Goal: Task Accomplishment & Management: Manage account settings

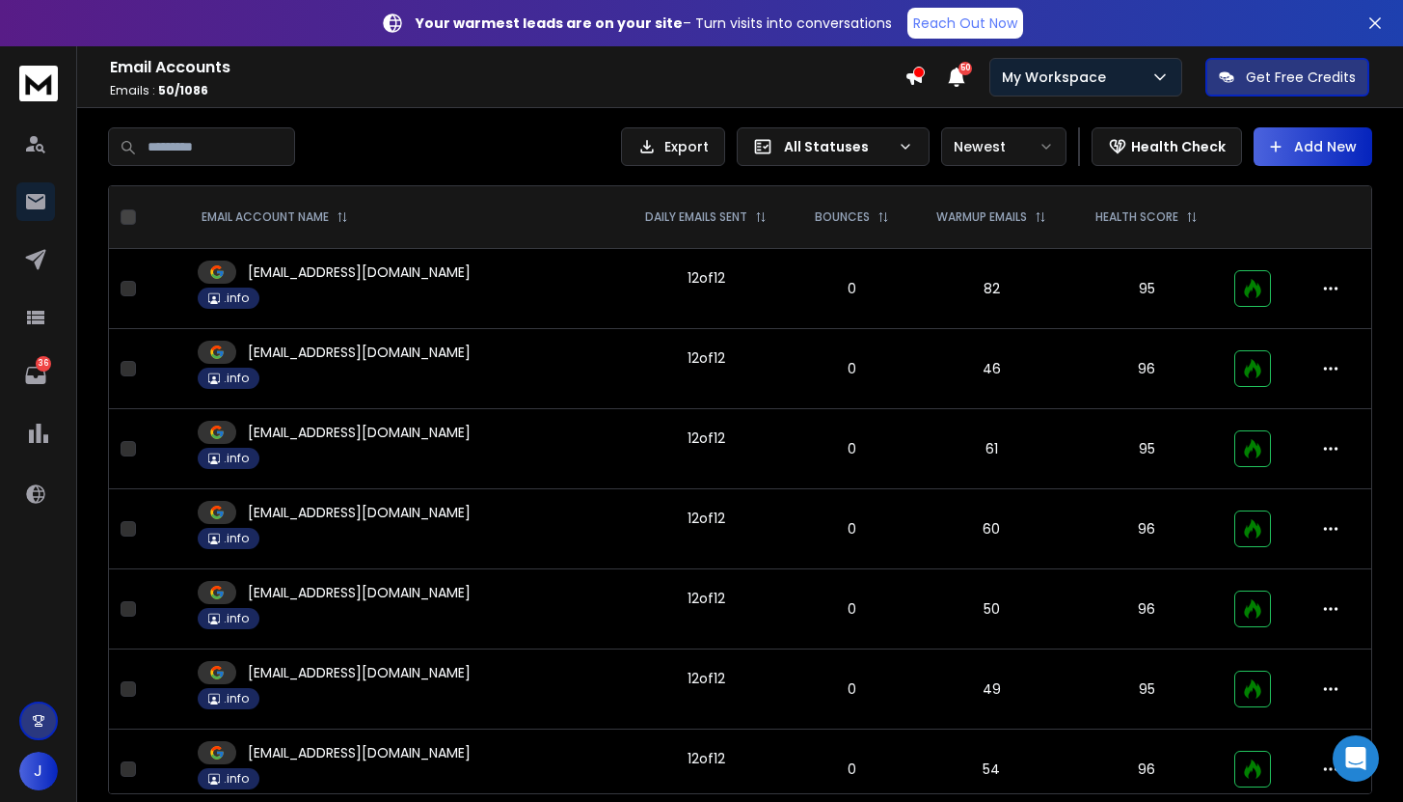
click at [1072, 75] on p "My Workspace" at bounding box center [1058, 77] width 112 height 19
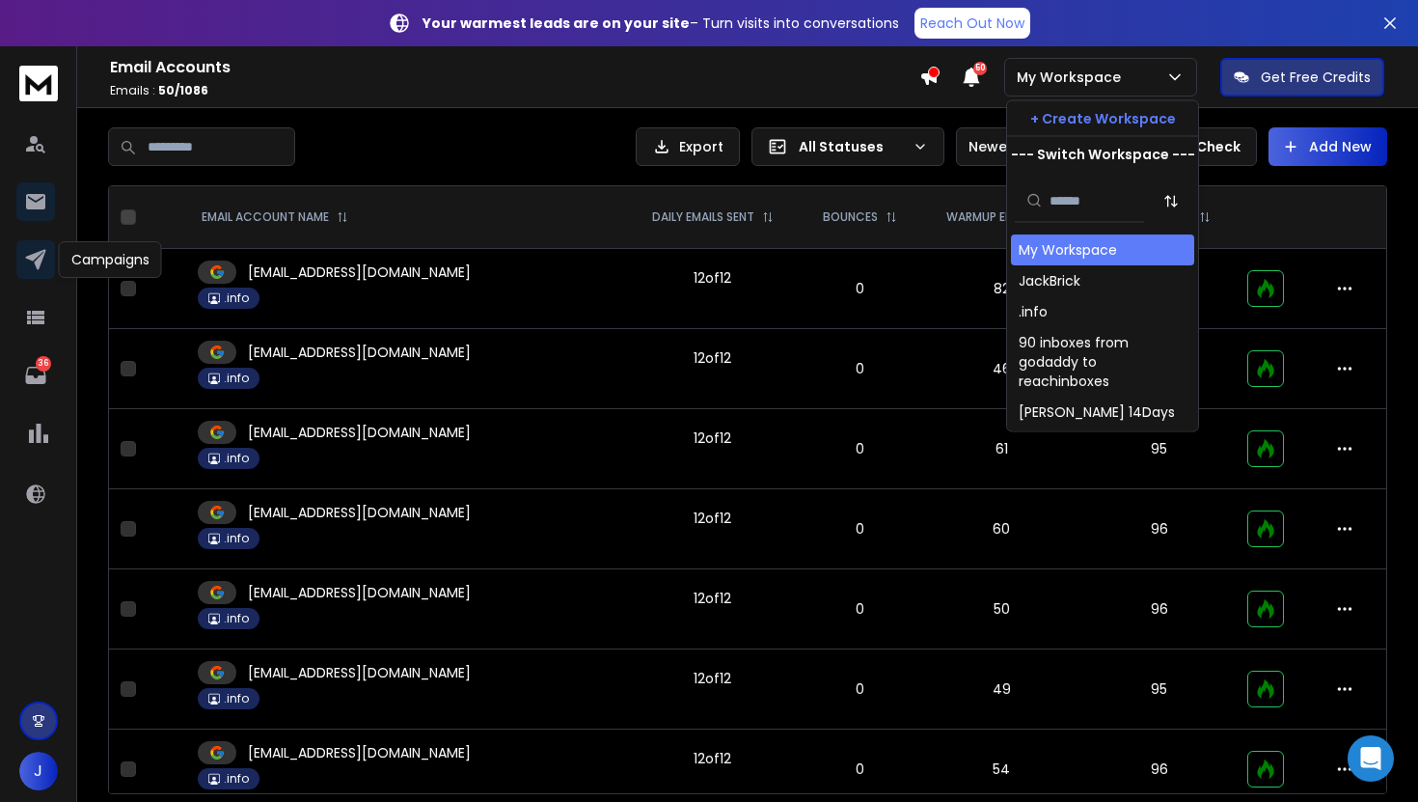
click at [41, 263] on icon at bounding box center [35, 259] width 23 height 23
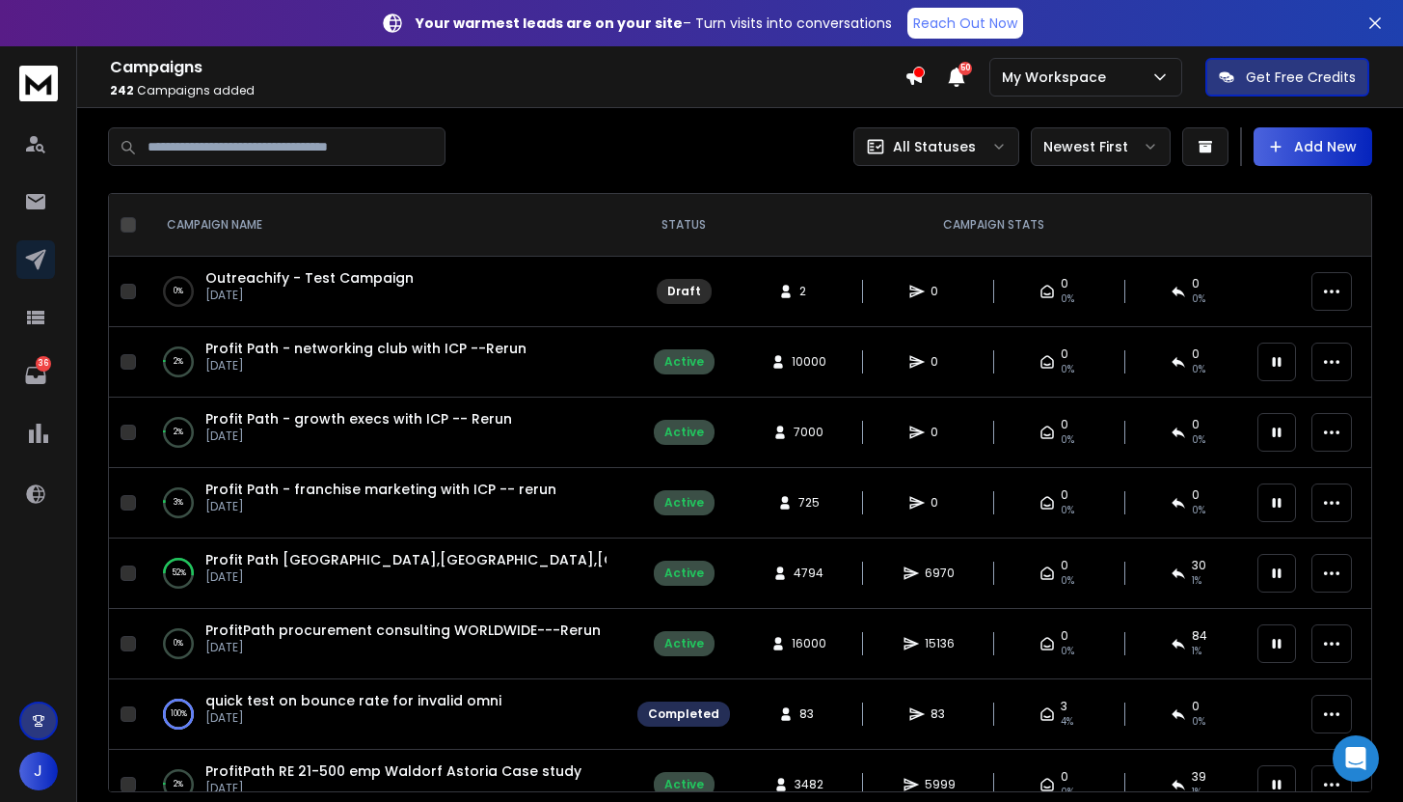
click at [557, 295] on div "0 % Outreachify - Test Campaign 3 days ago" at bounding box center [385, 291] width 444 height 46
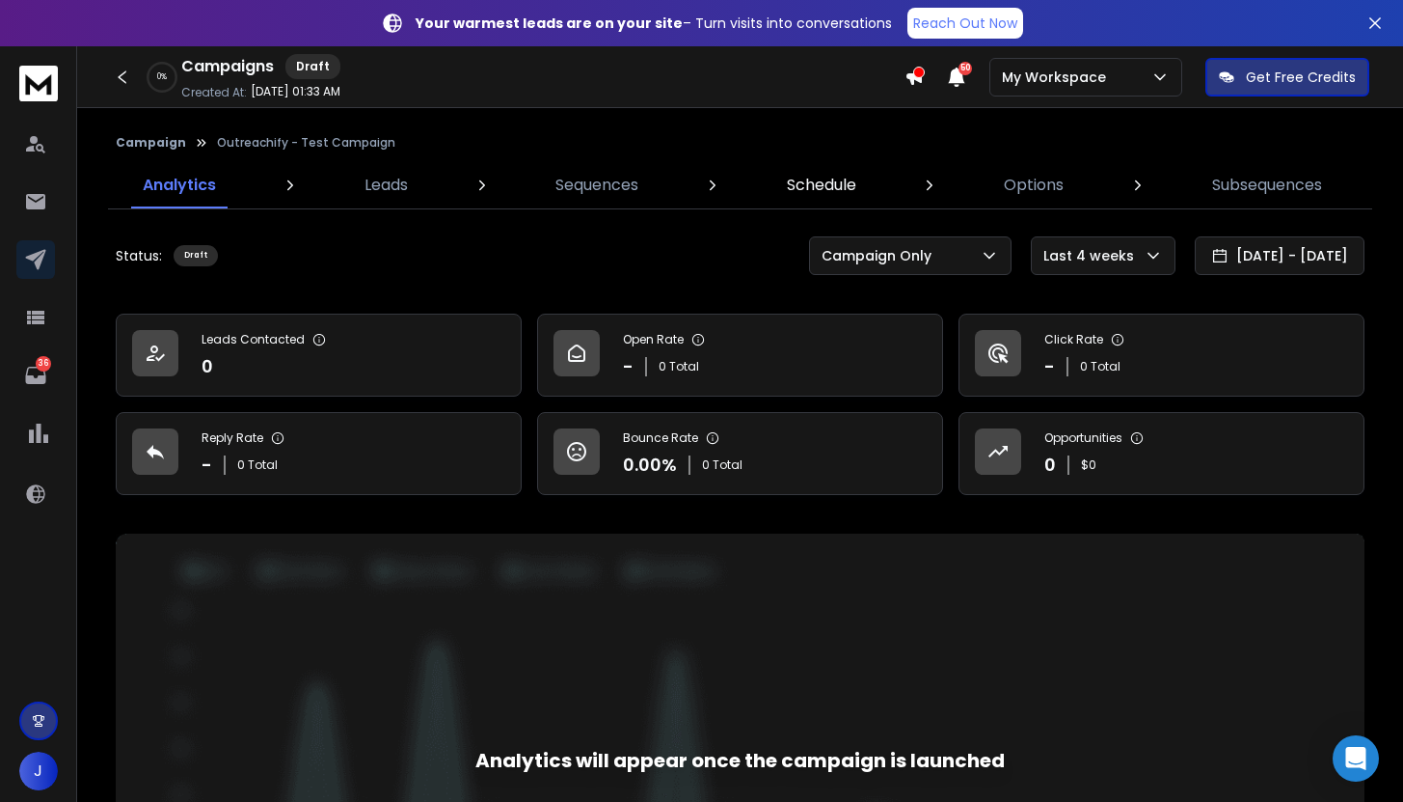
click at [828, 191] on p "Schedule" at bounding box center [821, 185] width 69 height 23
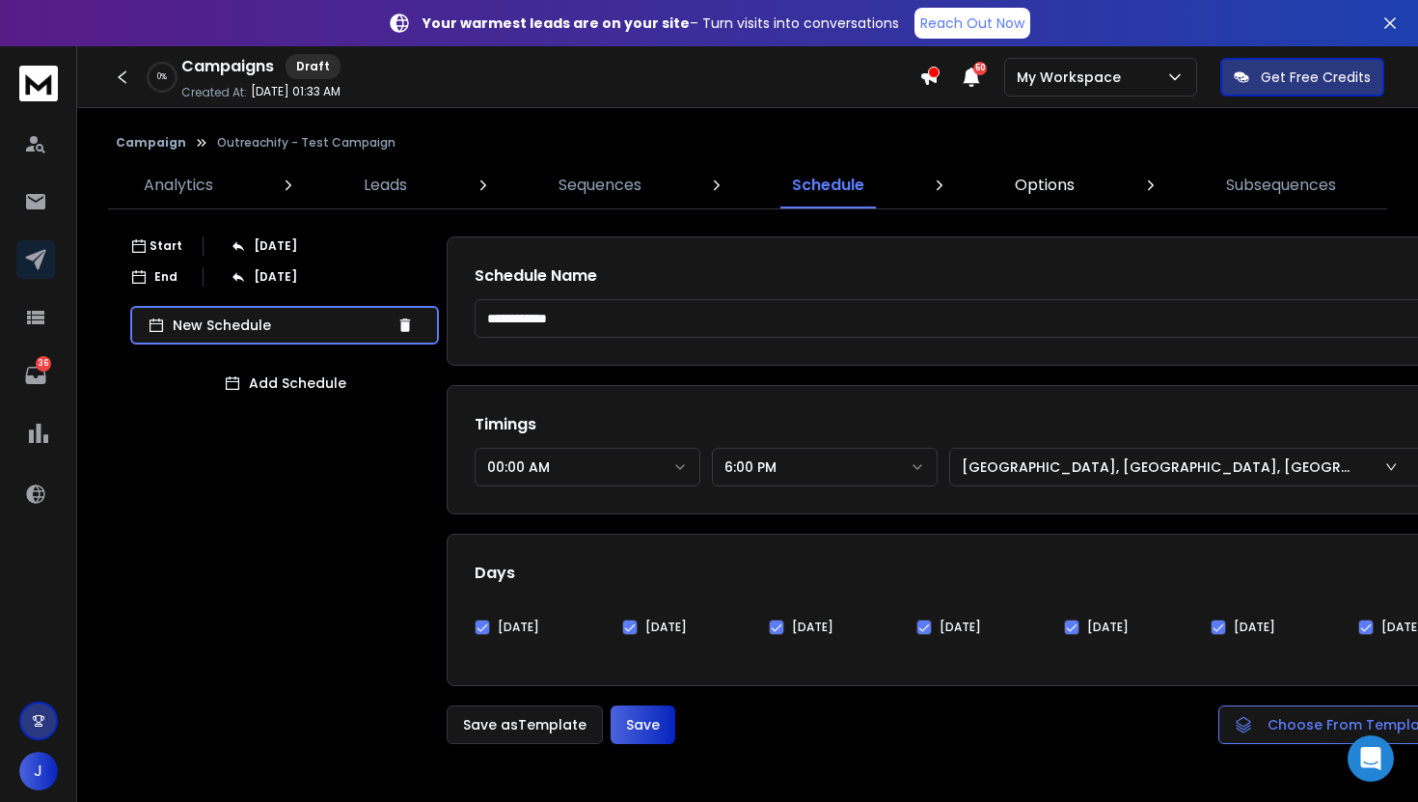
click at [1045, 189] on p "Options" at bounding box center [1045, 185] width 60 height 23
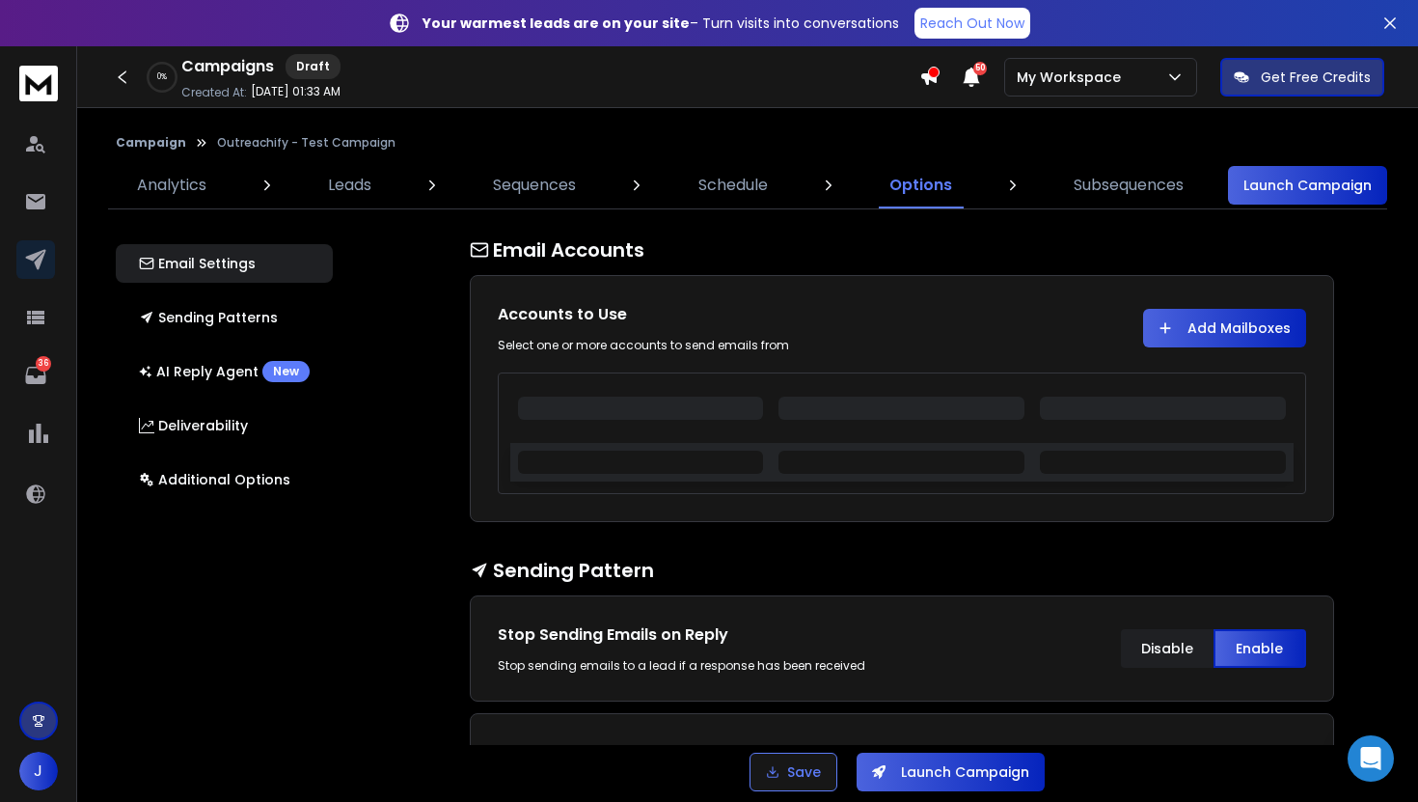
click at [1222, 333] on button "Add Mailboxes" at bounding box center [1224, 328] width 163 height 39
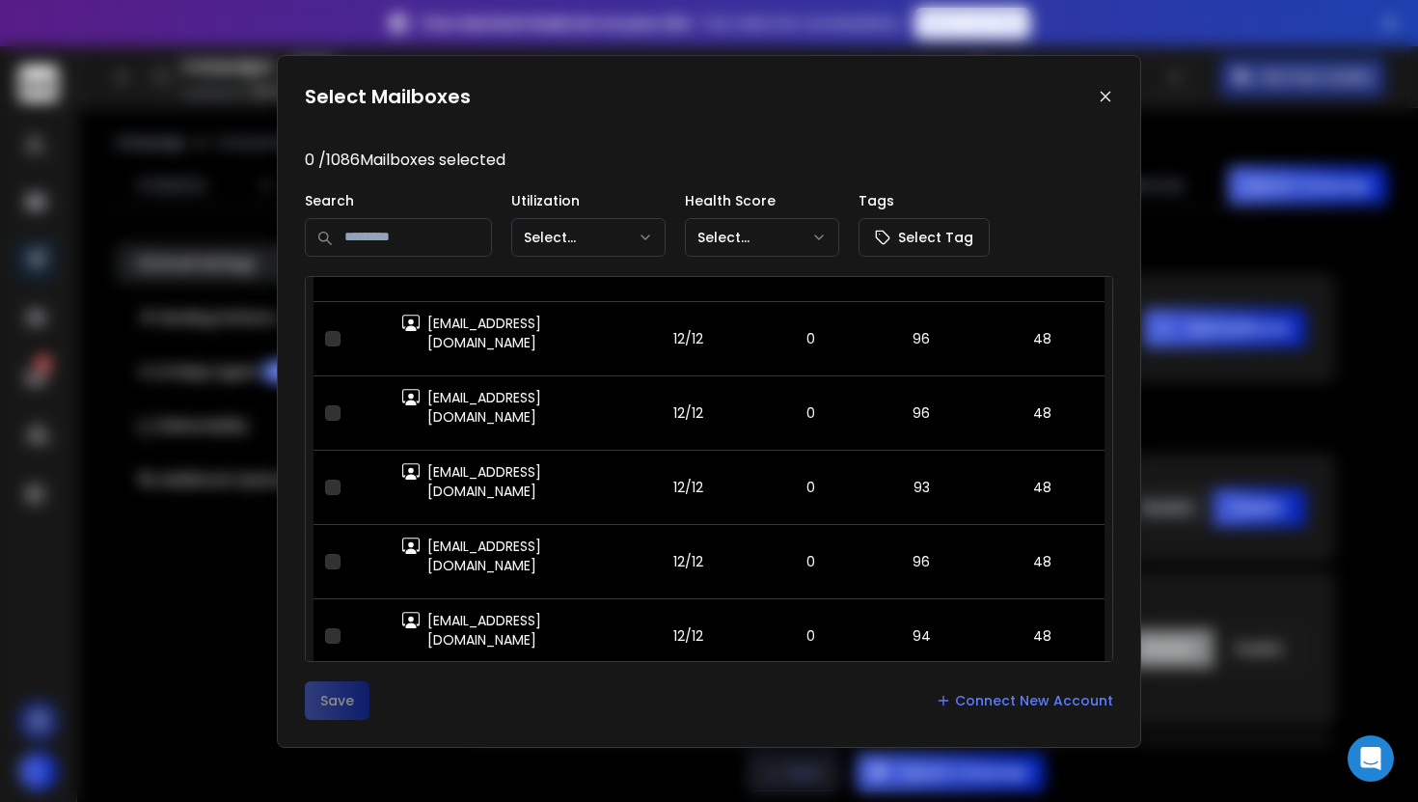
scroll to position [4452, 0]
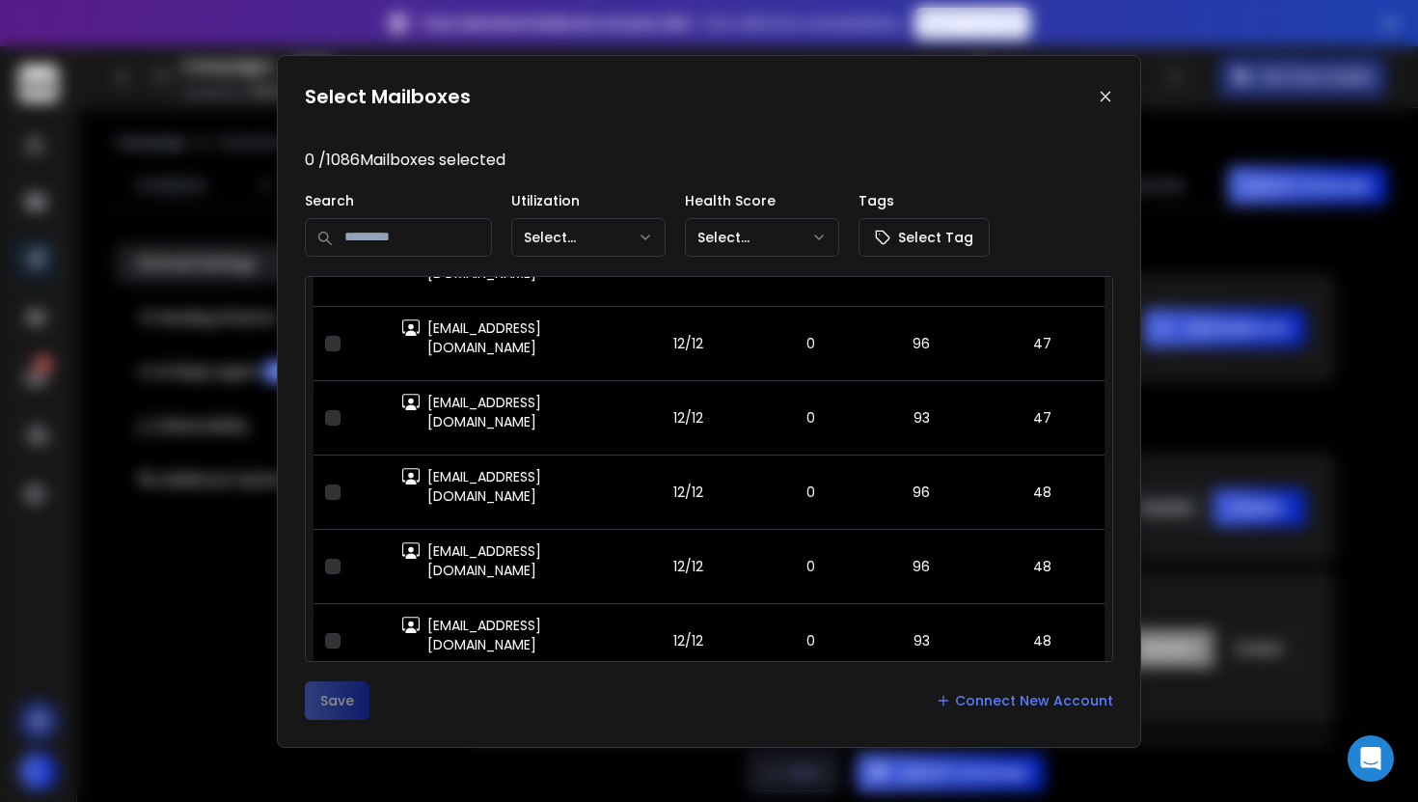
click at [340, 703] on button "Save" at bounding box center [337, 700] width 65 height 39
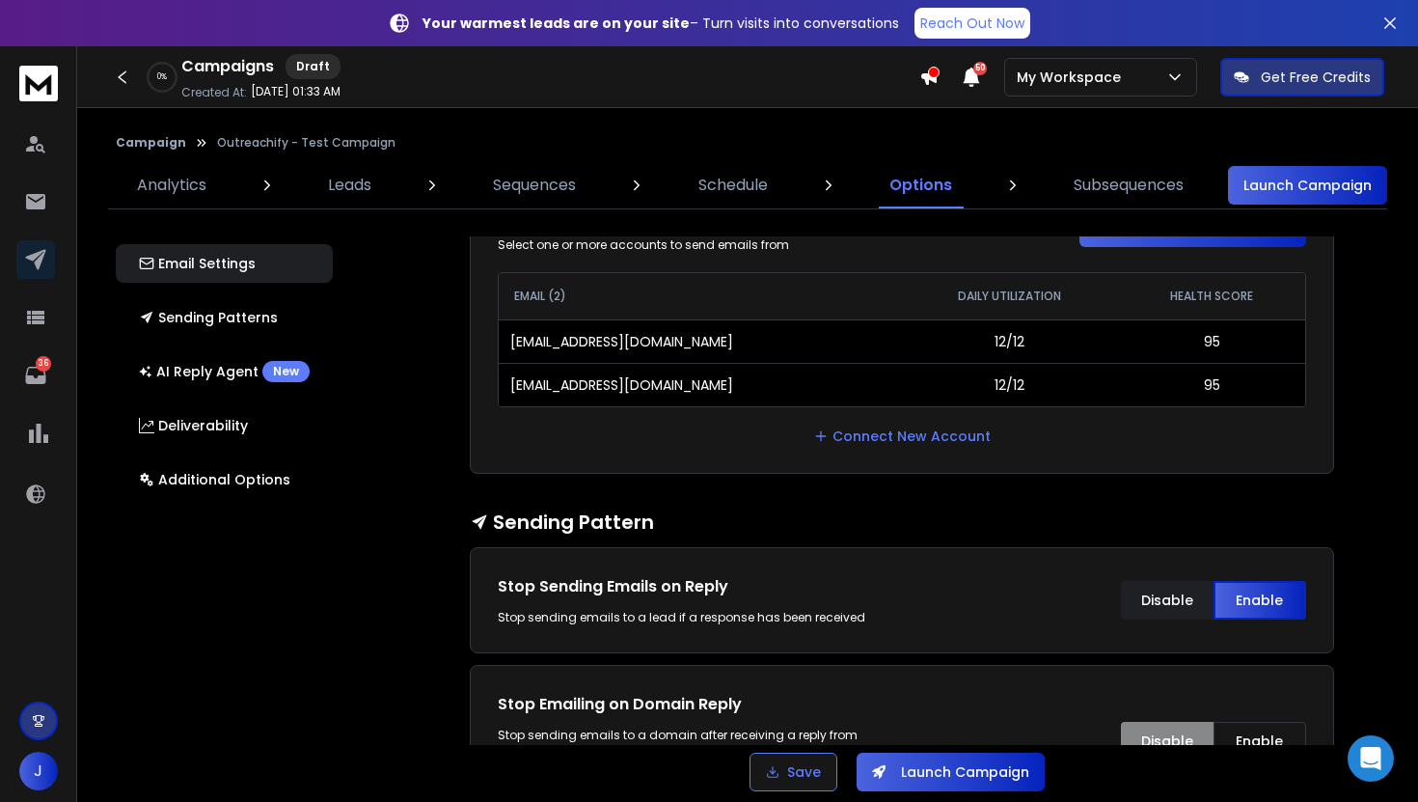
scroll to position [177, 0]
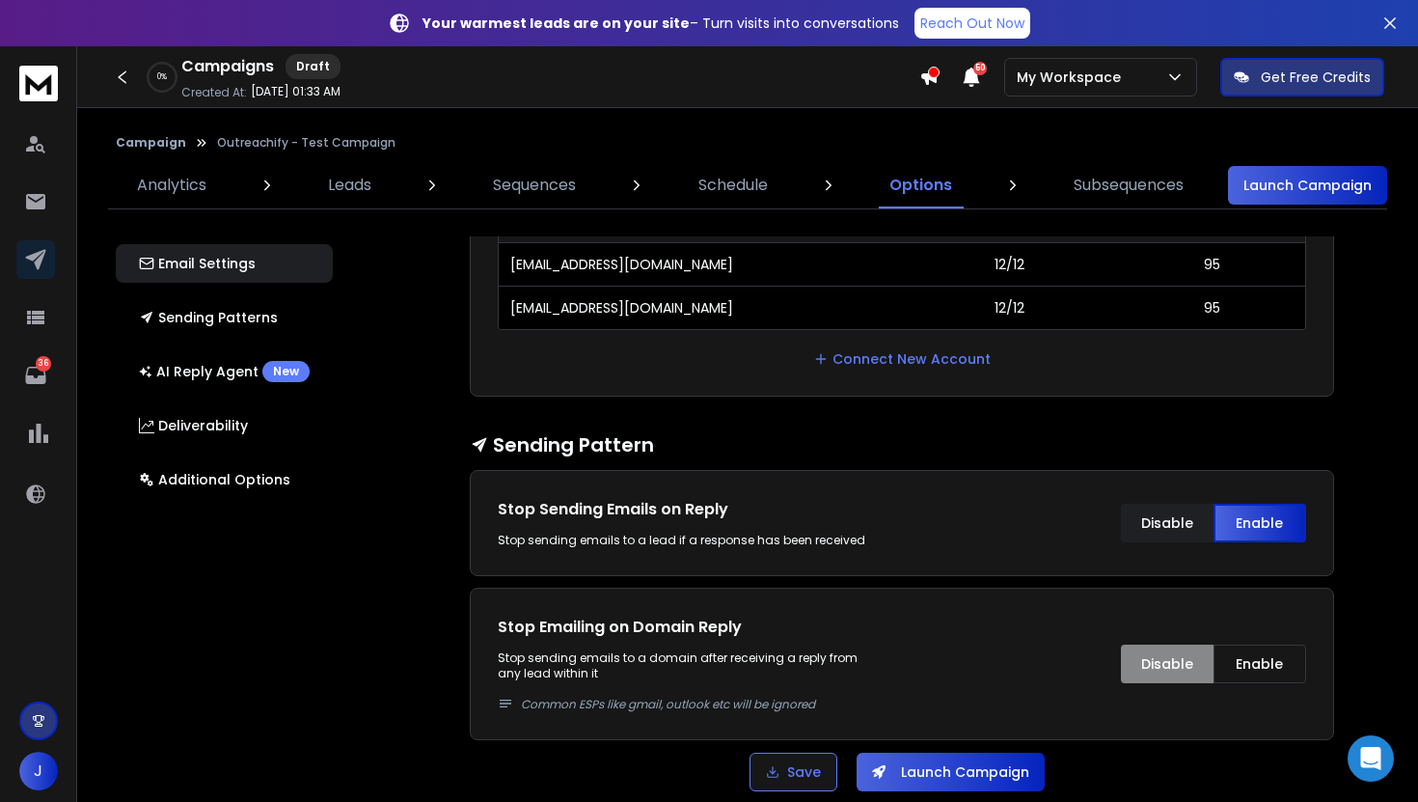
click at [1019, 787] on button "Launch Campaign" at bounding box center [951, 771] width 188 height 39
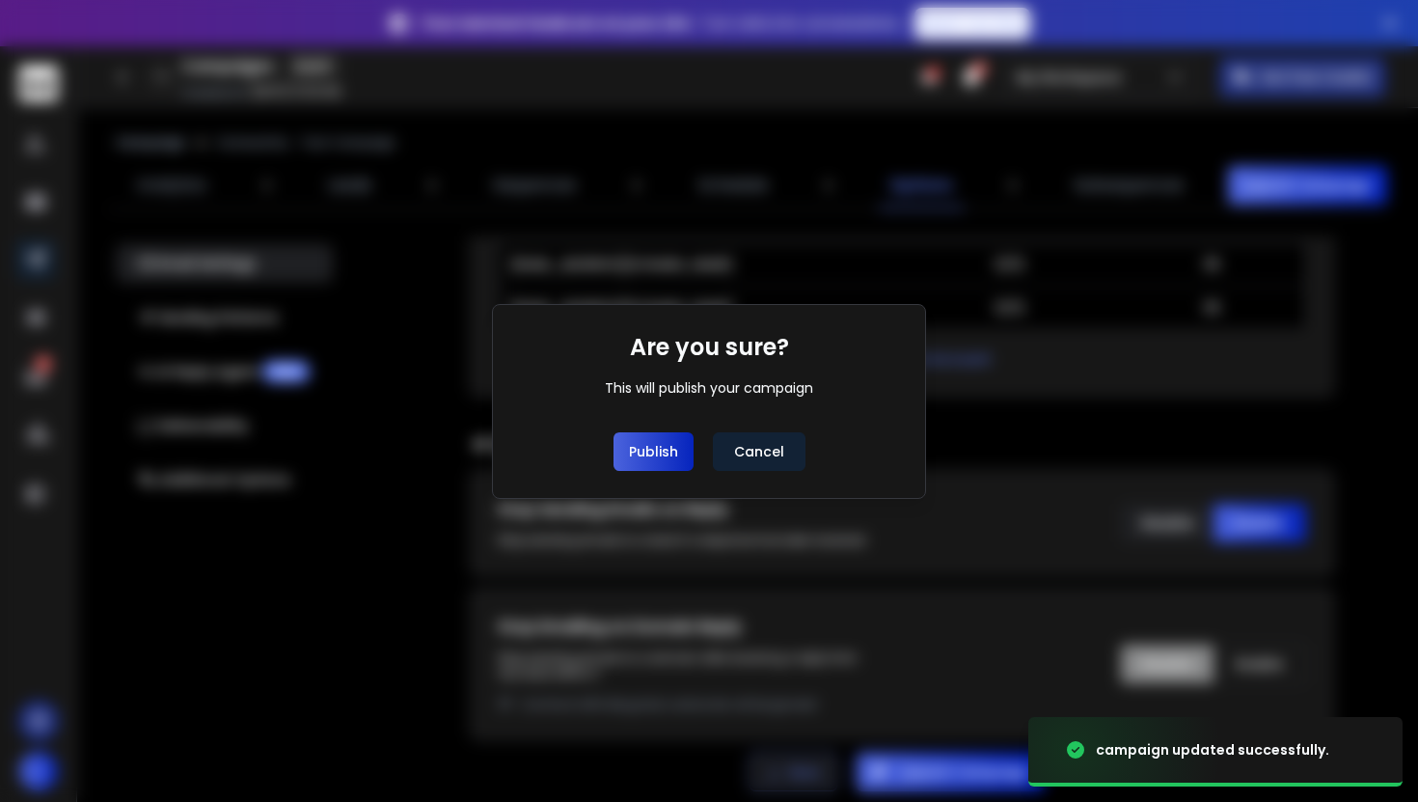
click at [662, 471] on div "Are you sure? This will publish your campaign Publish Cancel" at bounding box center [709, 401] width 434 height 195
click at [661, 463] on button "Publish" at bounding box center [653, 451] width 80 height 39
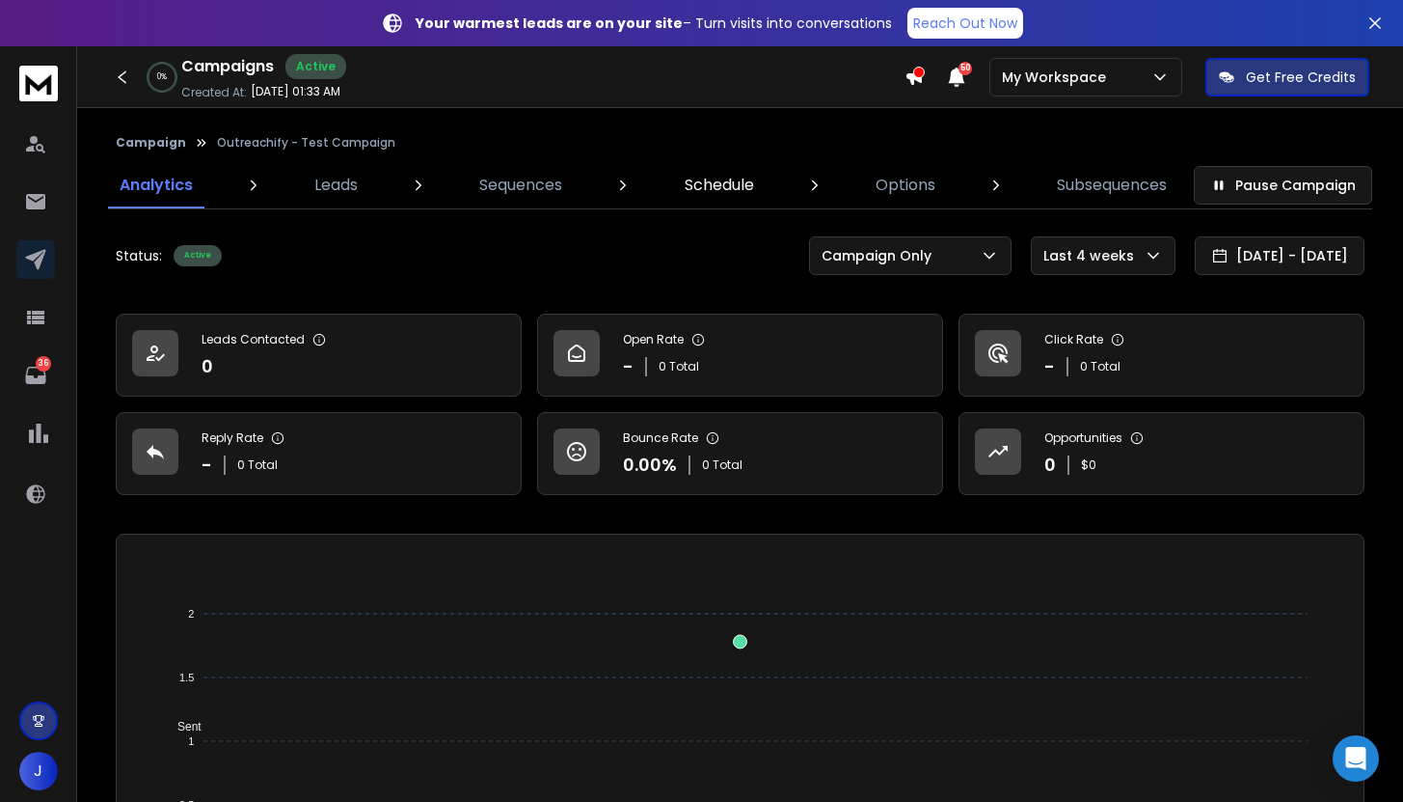
click at [729, 183] on p "Schedule" at bounding box center [719, 185] width 69 height 23
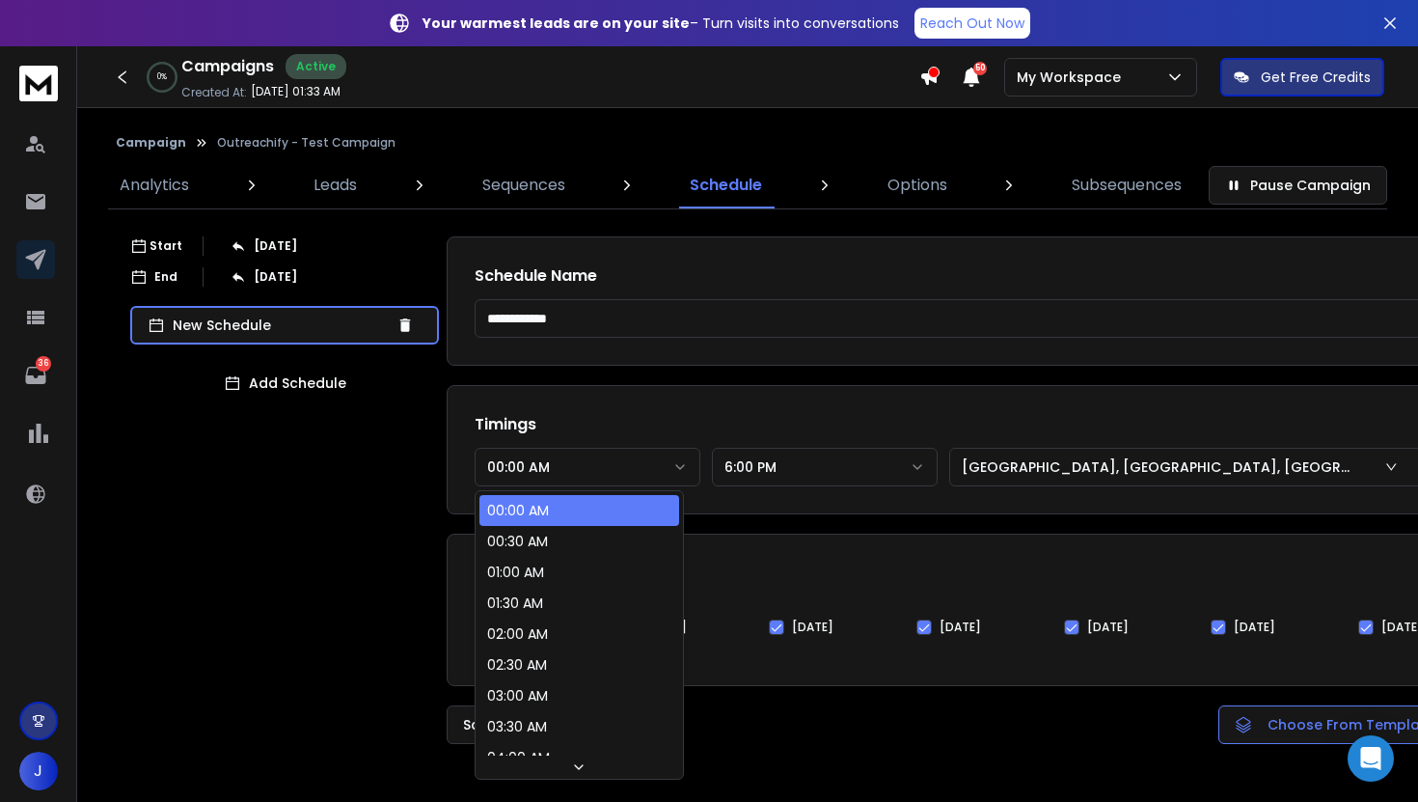
click at [625, 467] on button "00:00 AM" at bounding box center [588, 467] width 226 height 39
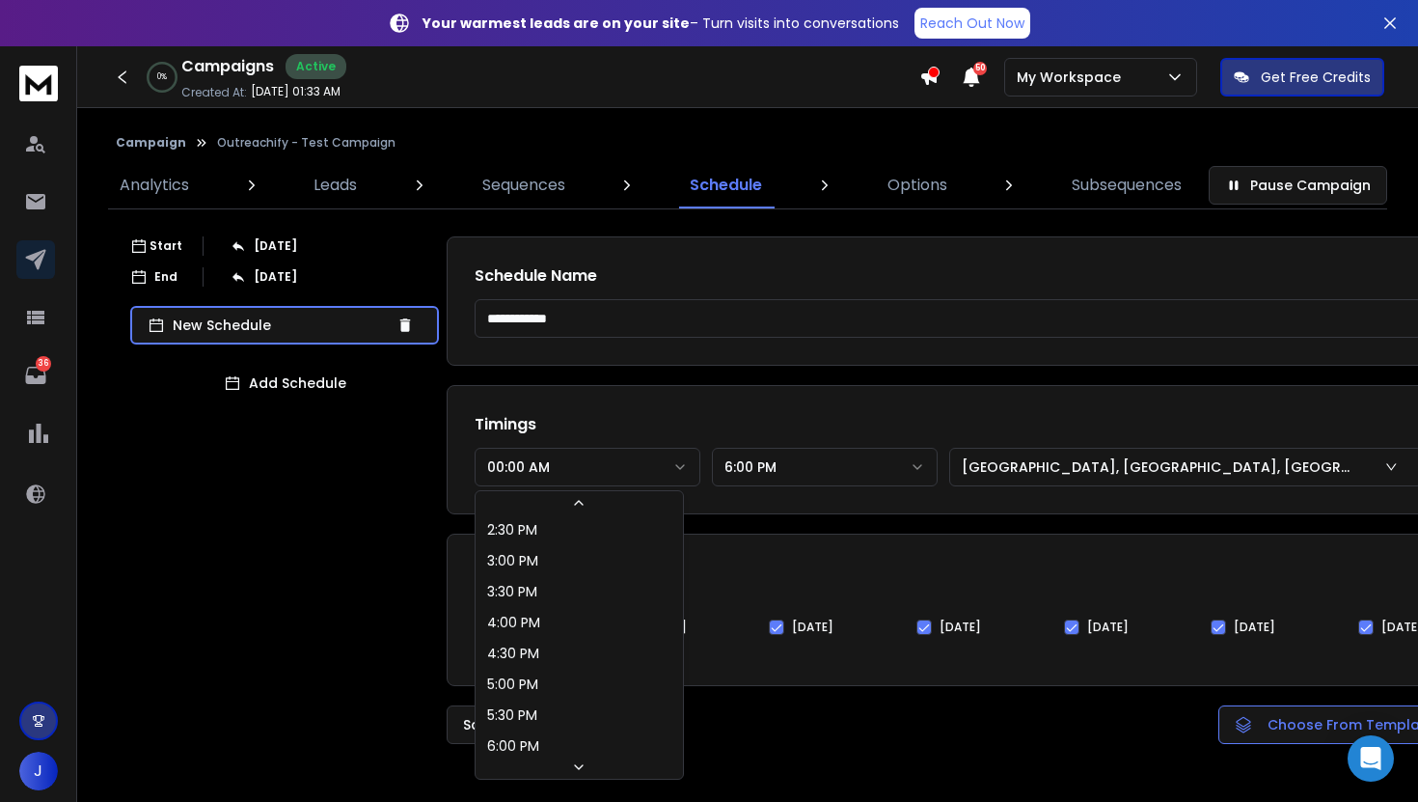
select select "********"
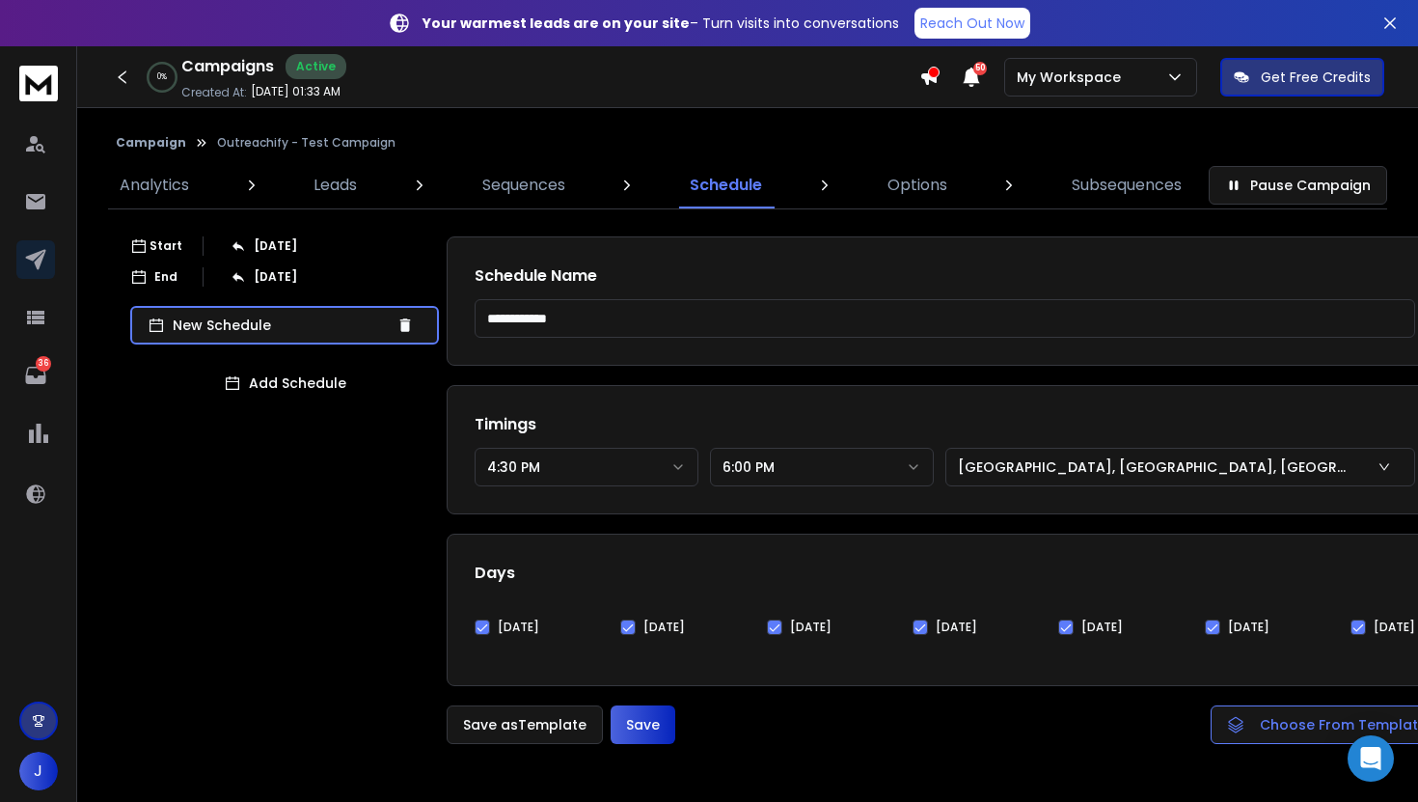
click at [779, 475] on button "6:00 PM" at bounding box center [822, 467] width 224 height 39
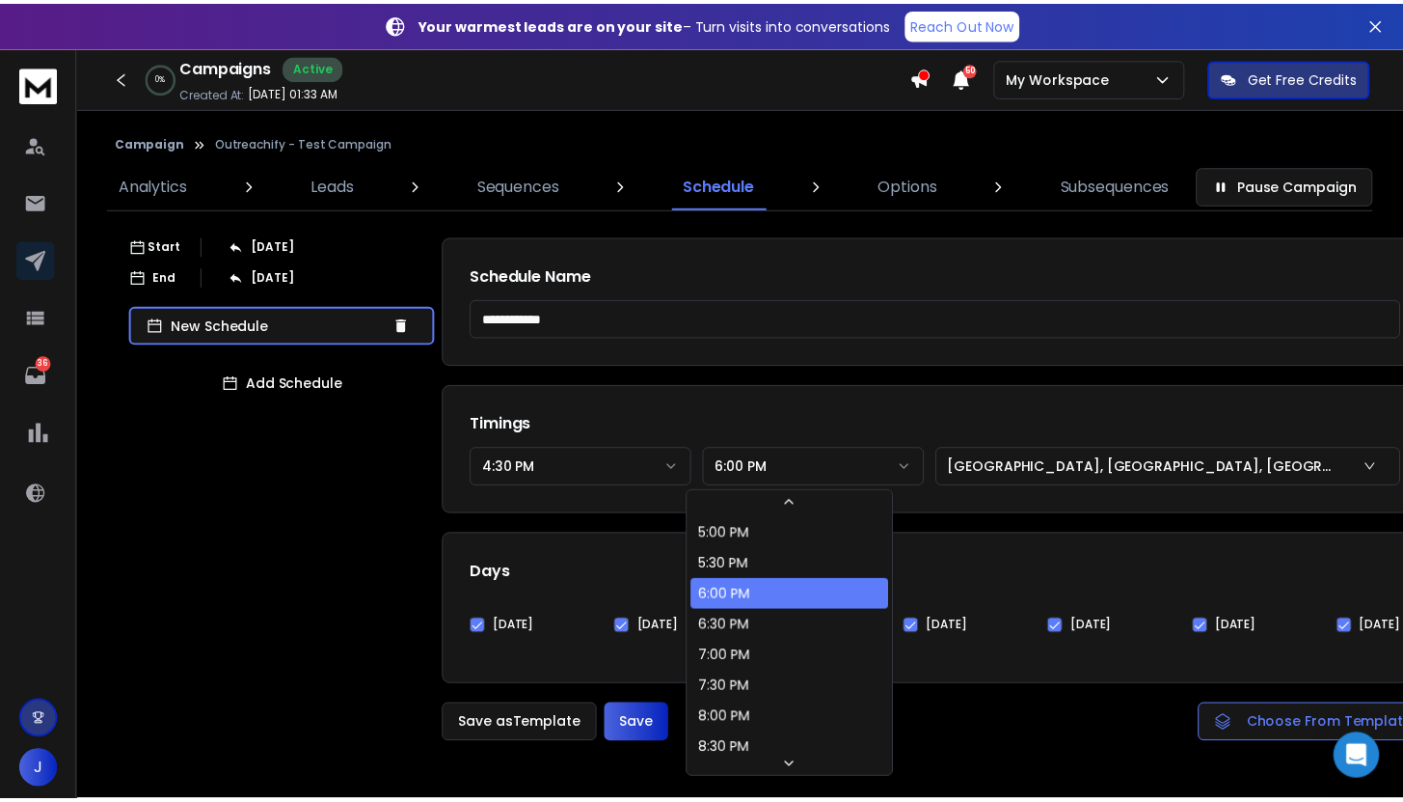
scroll to position [206, 0]
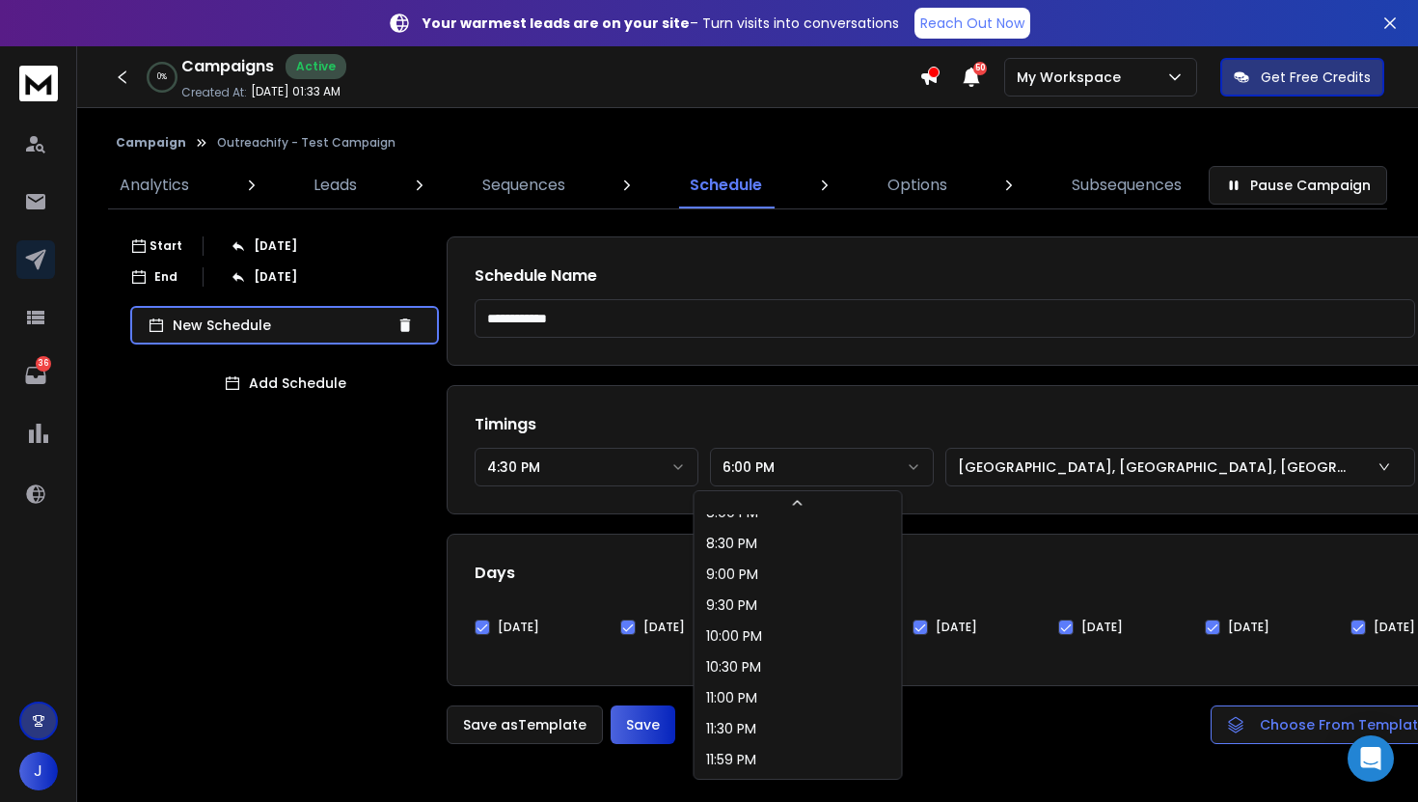
select select "********"
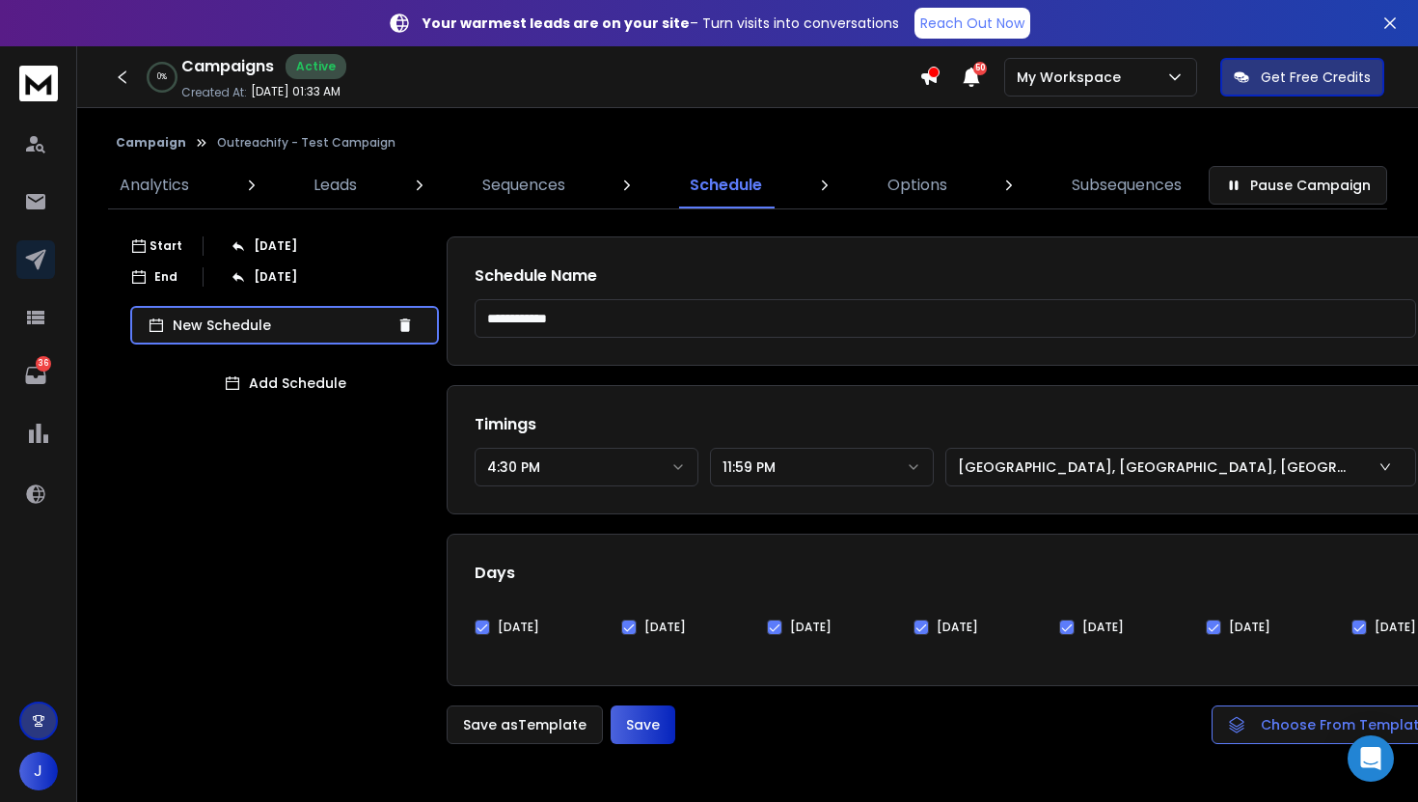
click at [611, 716] on button "Save" at bounding box center [643, 724] width 65 height 39
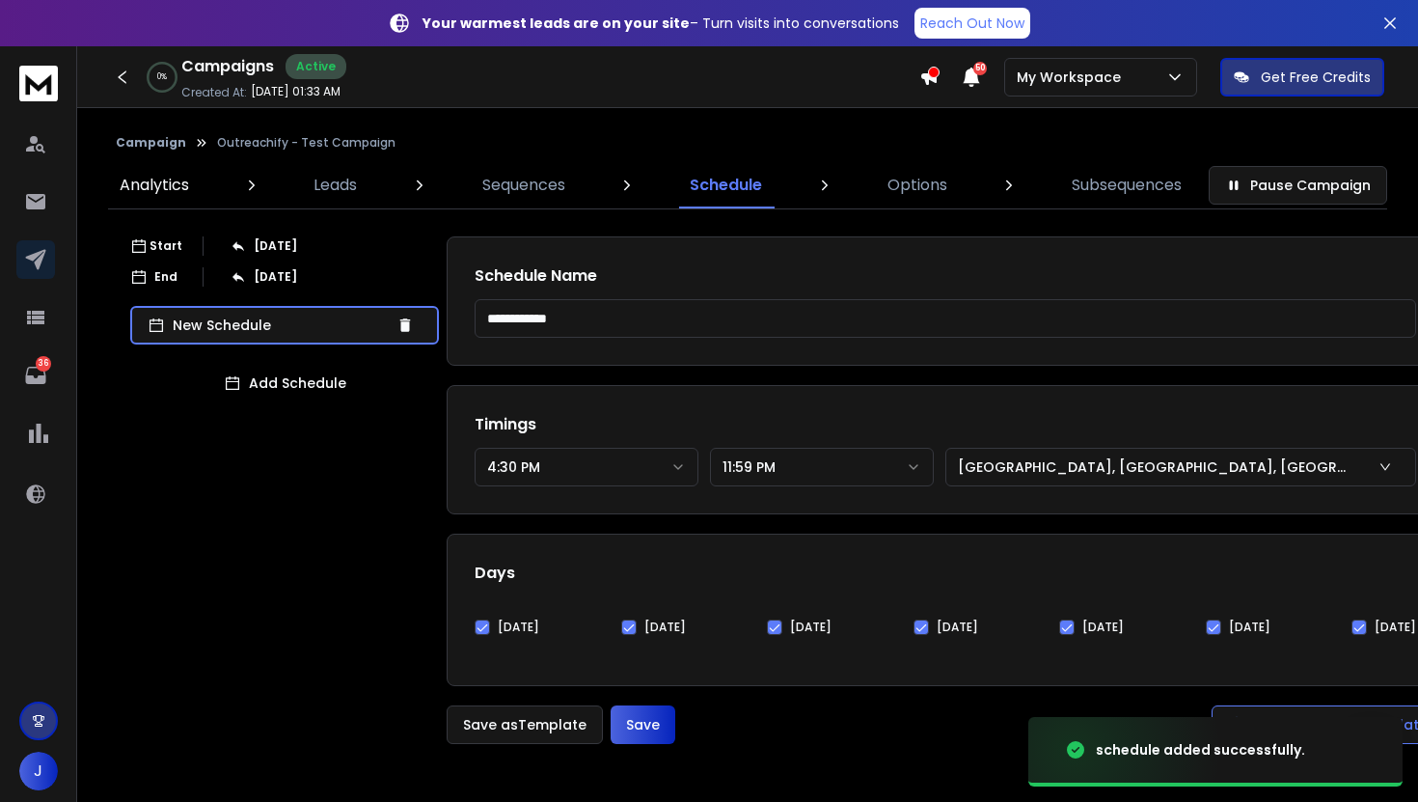
click at [153, 180] on p "Analytics" at bounding box center [154, 185] width 69 height 23
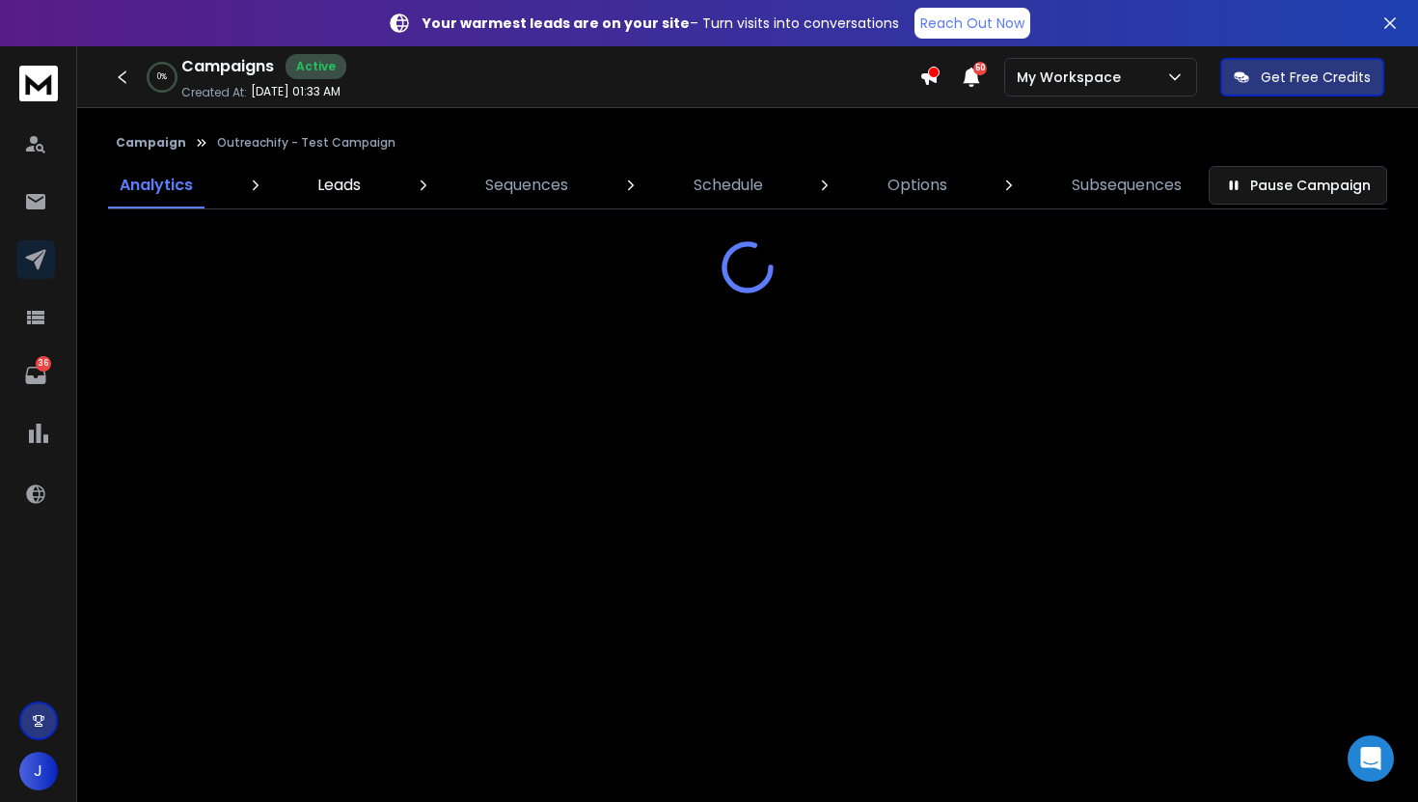
click at [341, 191] on p "Leads" at bounding box center [338, 185] width 43 height 23
click at [172, 183] on p "Analytics" at bounding box center [154, 185] width 69 height 23
